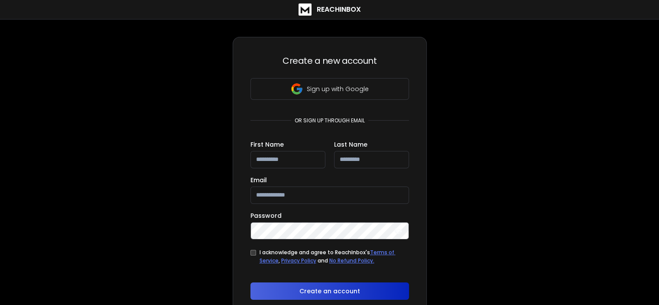
click at [358, 58] on button "Later" at bounding box center [357, 56] width 39 height 22
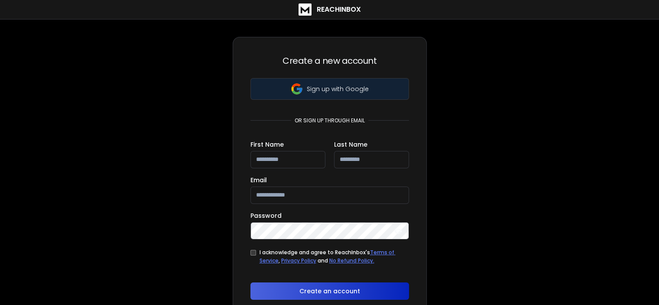
click at [352, 85] on p "Sign up with Google" at bounding box center [338, 88] width 62 height 9
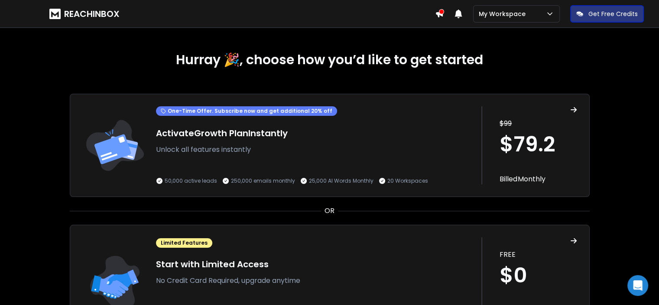
click at [592, 13] on p "Get Free Credits" at bounding box center [612, 14] width 49 height 9
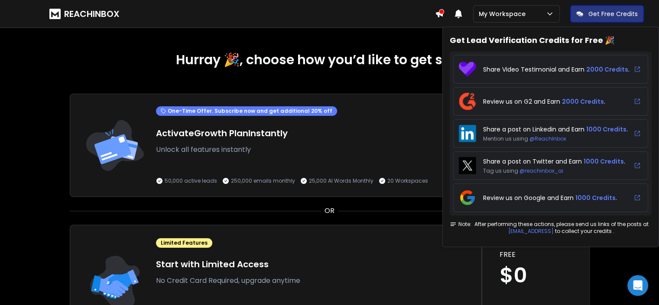
click at [375, 49] on div "Hurray 🎉, choose how you’d like to get started One-Time Offer. Subscribe now an…" at bounding box center [329, 187] width 554 height 305
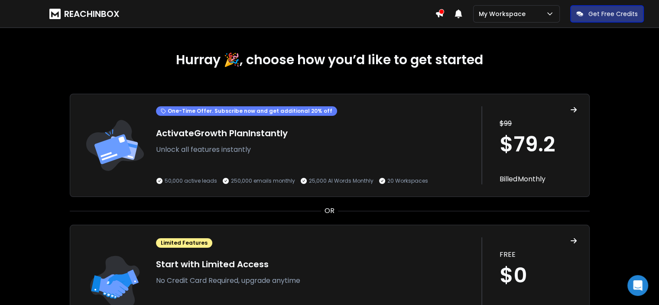
click at [104, 16] on h1 "REACHINBOX" at bounding box center [91, 14] width 55 height 12
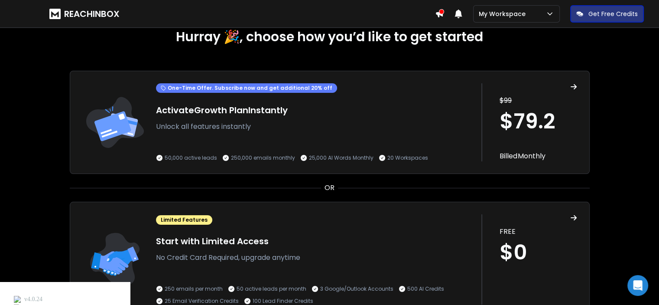
scroll to position [35, 0]
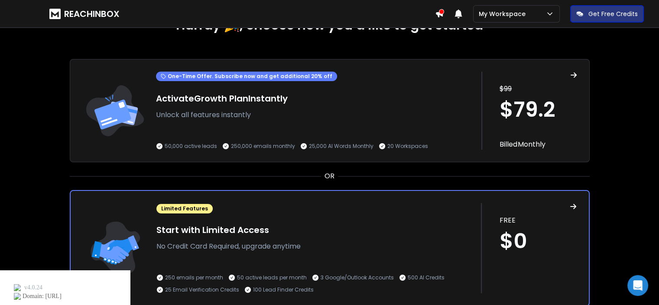
click at [386, 239] on div "Limited Features Start with Limited Access No Credit Card Required, upgrade any…" at bounding box center [314, 248] width 316 height 90
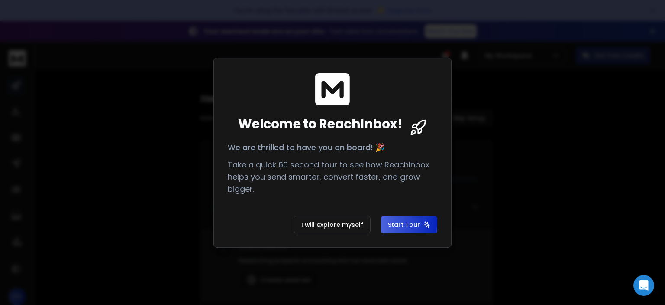
click at [398, 227] on span "Start Tour" at bounding box center [409, 224] width 42 height 9
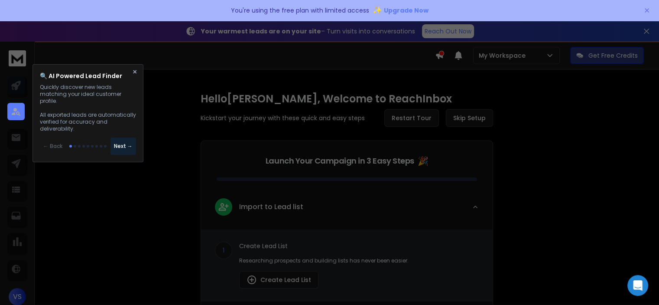
click at [120, 142] on button "Next →" at bounding box center [123, 145] width 26 height 17
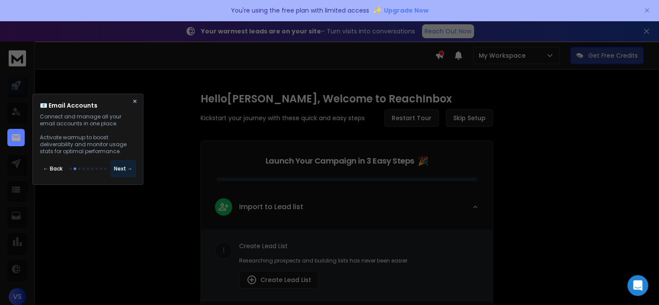
click at [118, 162] on button "Next →" at bounding box center [123, 168] width 26 height 17
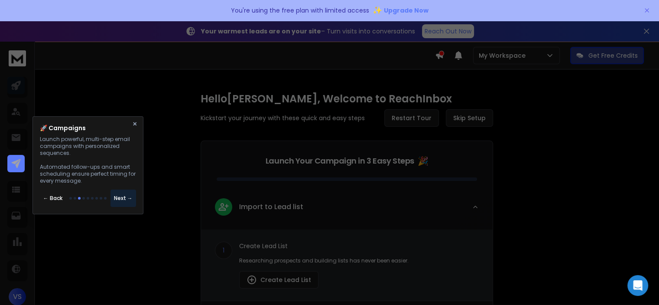
click at [122, 197] on button "Next →" at bounding box center [123, 197] width 26 height 17
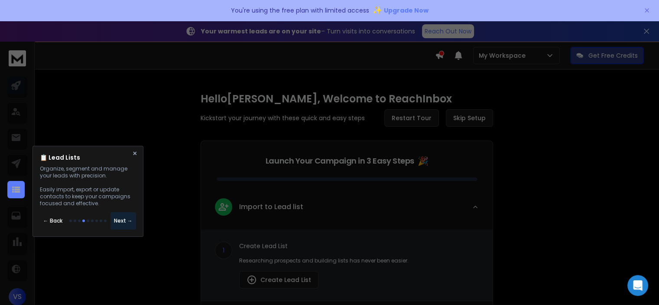
click at [121, 222] on button "Next →" at bounding box center [123, 220] width 26 height 17
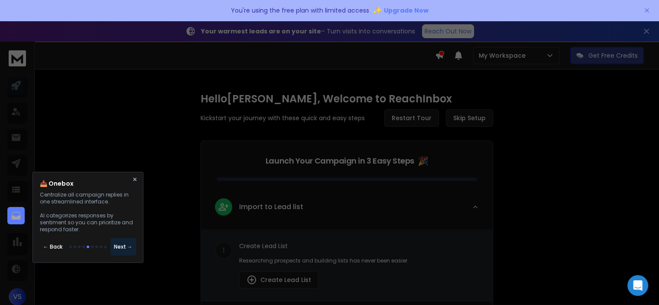
click at [120, 240] on button "Next →" at bounding box center [123, 246] width 26 height 17
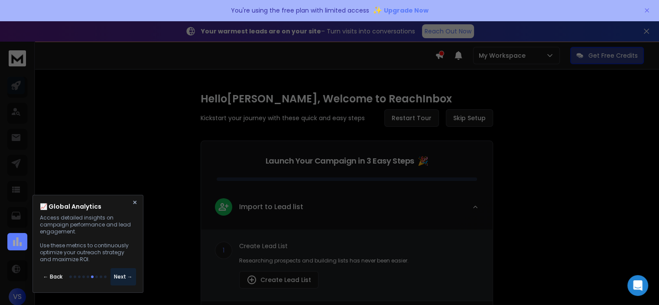
click at [121, 273] on button "Next →" at bounding box center [123, 276] width 26 height 17
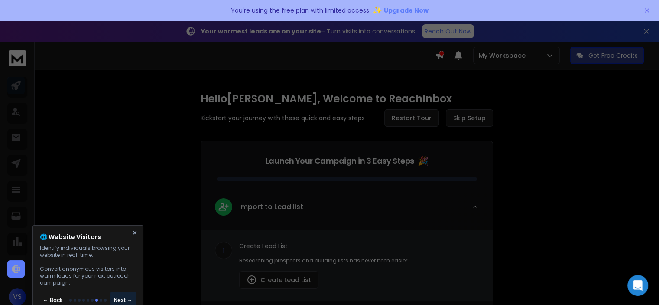
click at [123, 299] on button "Next →" at bounding box center [123, 299] width 26 height 17
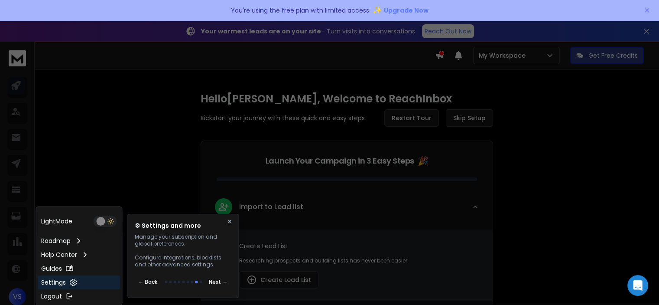
click at [220, 281] on button "Next →" at bounding box center [218, 281] width 26 height 17
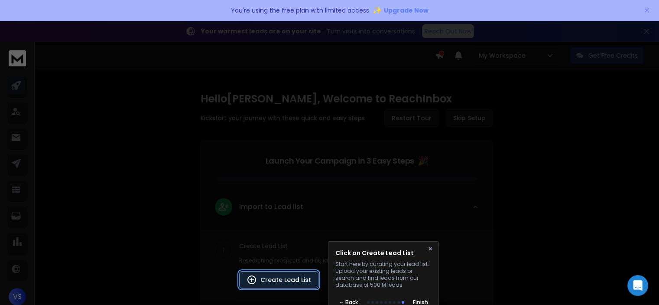
click at [275, 286] on button "Create Lead List" at bounding box center [278, 279] width 79 height 17
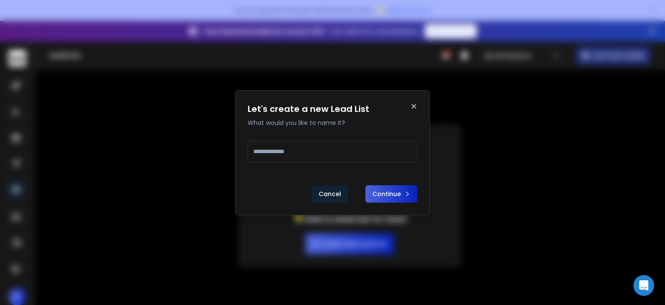
click at [347, 196] on button "Cancel" at bounding box center [330, 193] width 36 height 17
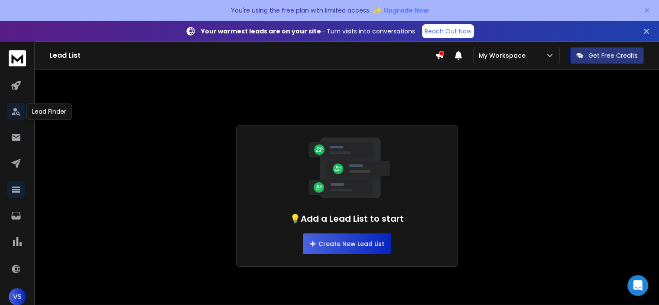
click at [14, 109] on circle at bounding box center [14, 109] width 3 height 3
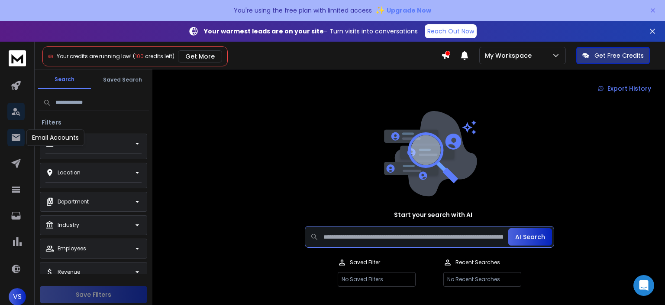
click at [14, 135] on icon at bounding box center [16, 137] width 9 height 7
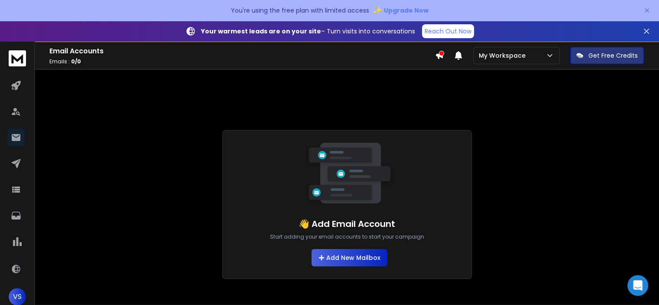
click at [329, 252] on button "Add New Mailbox" at bounding box center [349, 257] width 76 height 17
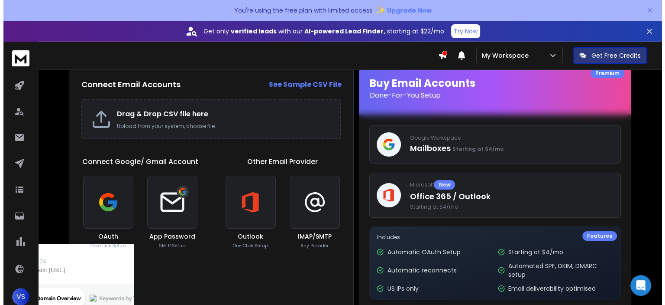
scroll to position [39, 0]
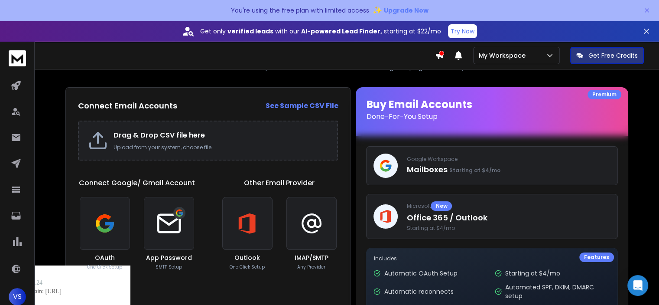
click at [102, 240] on div at bounding box center [105, 223] width 50 height 53
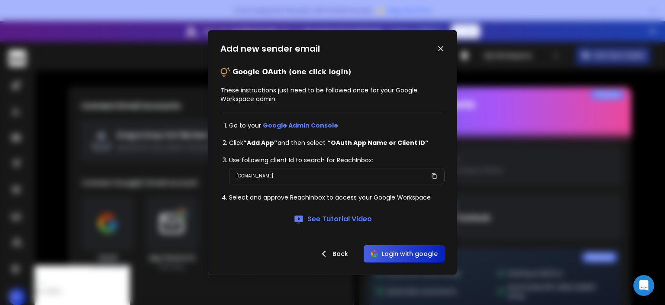
click at [383, 250] on button "Login with google" at bounding box center [404, 253] width 81 height 17
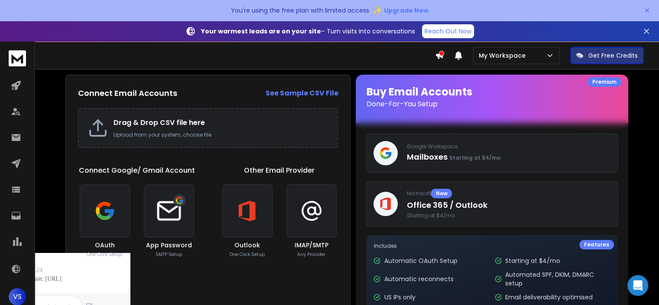
scroll to position [83, 0]
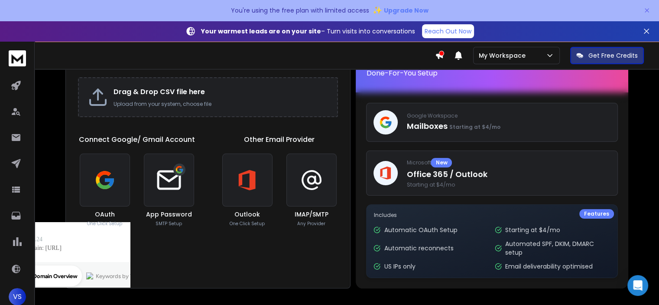
click at [125, 202] on div at bounding box center [105, 179] width 50 height 53
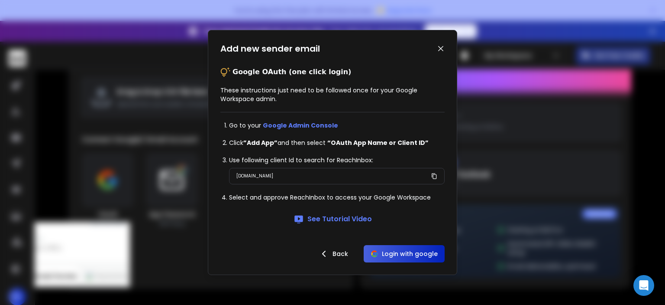
click at [300, 125] on link "Google Admin Console" at bounding box center [300, 125] width 75 height 9
click at [440, 46] on icon at bounding box center [441, 49] width 8 height 8
